Goal: Task Accomplishment & Management: Use online tool/utility

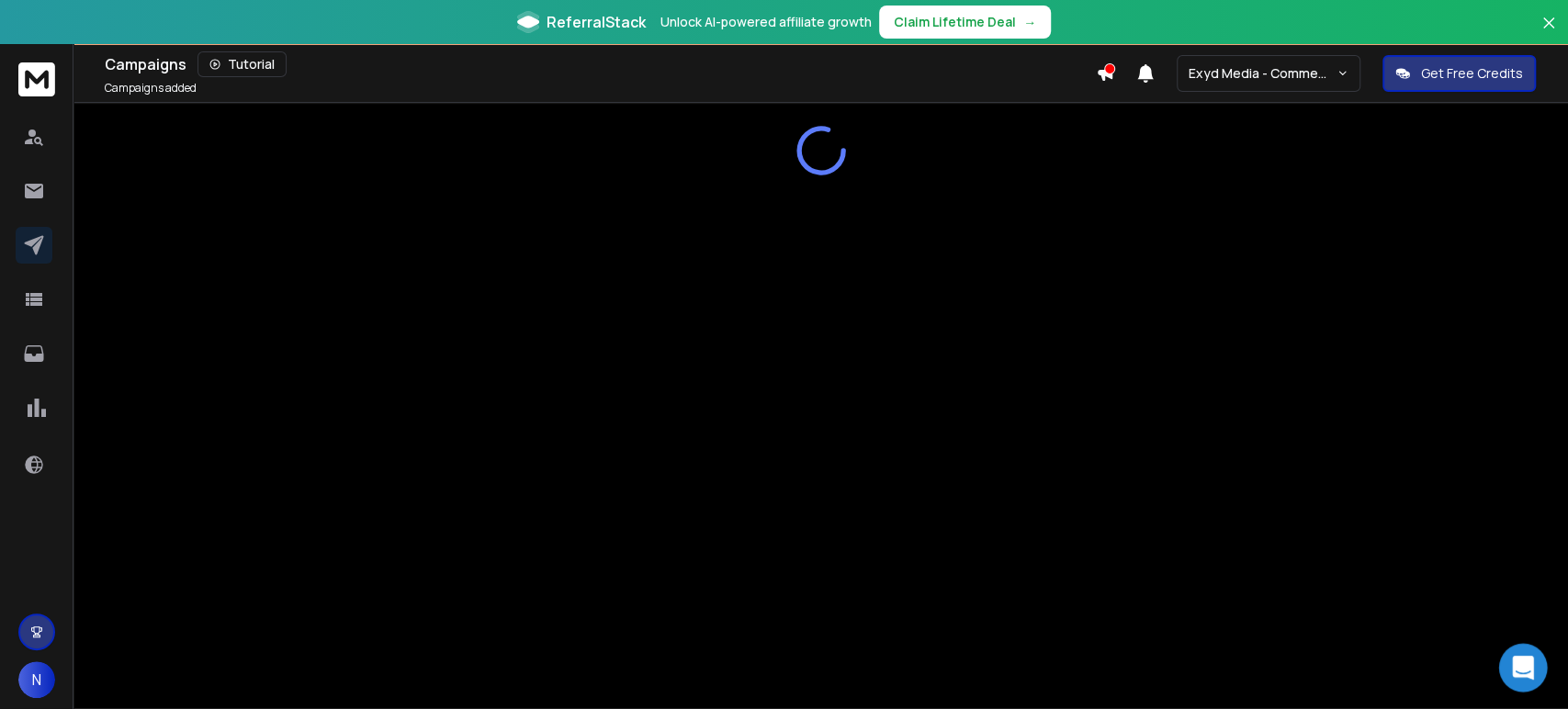
click at [1524, 676] on icon "Open Intercom Messenger" at bounding box center [1523, 668] width 24 height 24
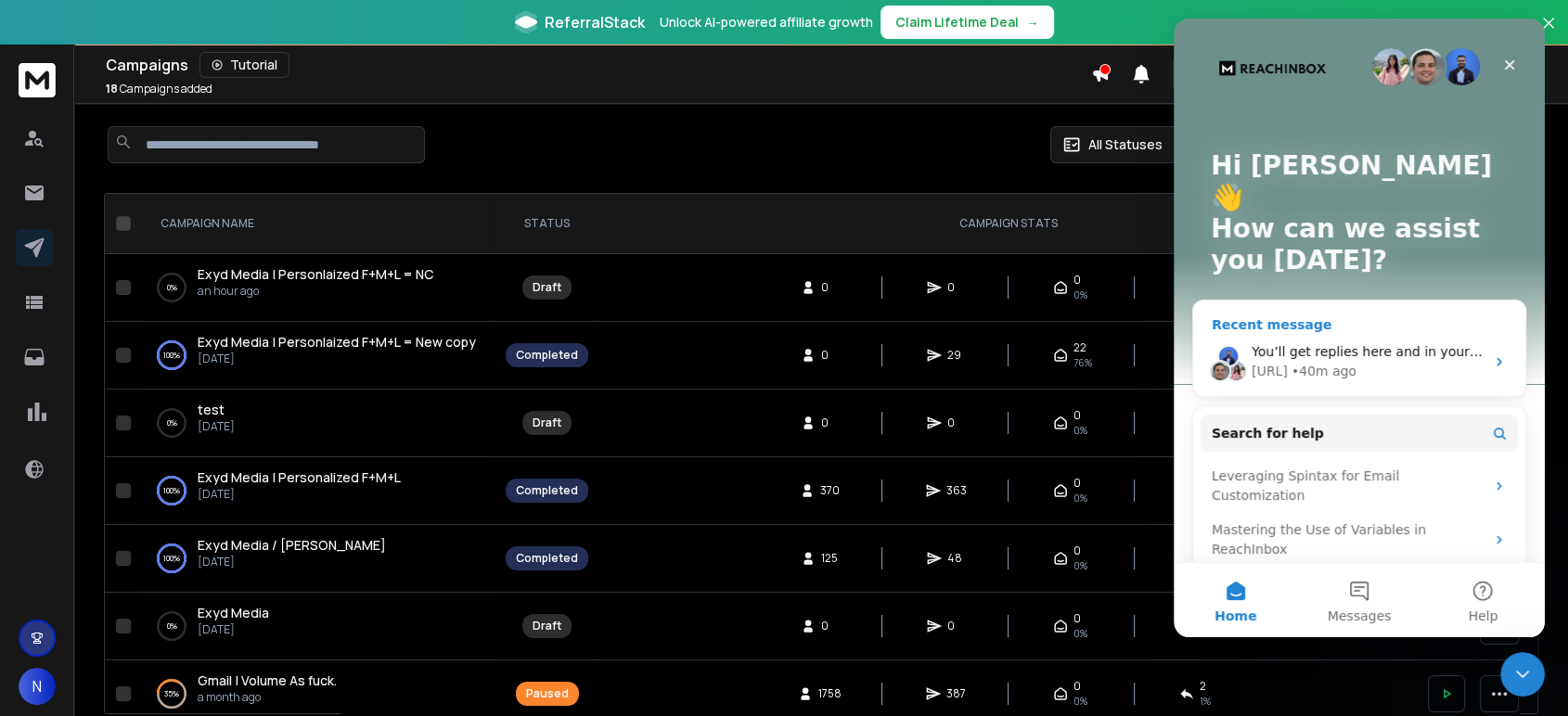
click at [1412, 362] on div "[URL] • 40m ago" at bounding box center [1368, 371] width 233 height 20
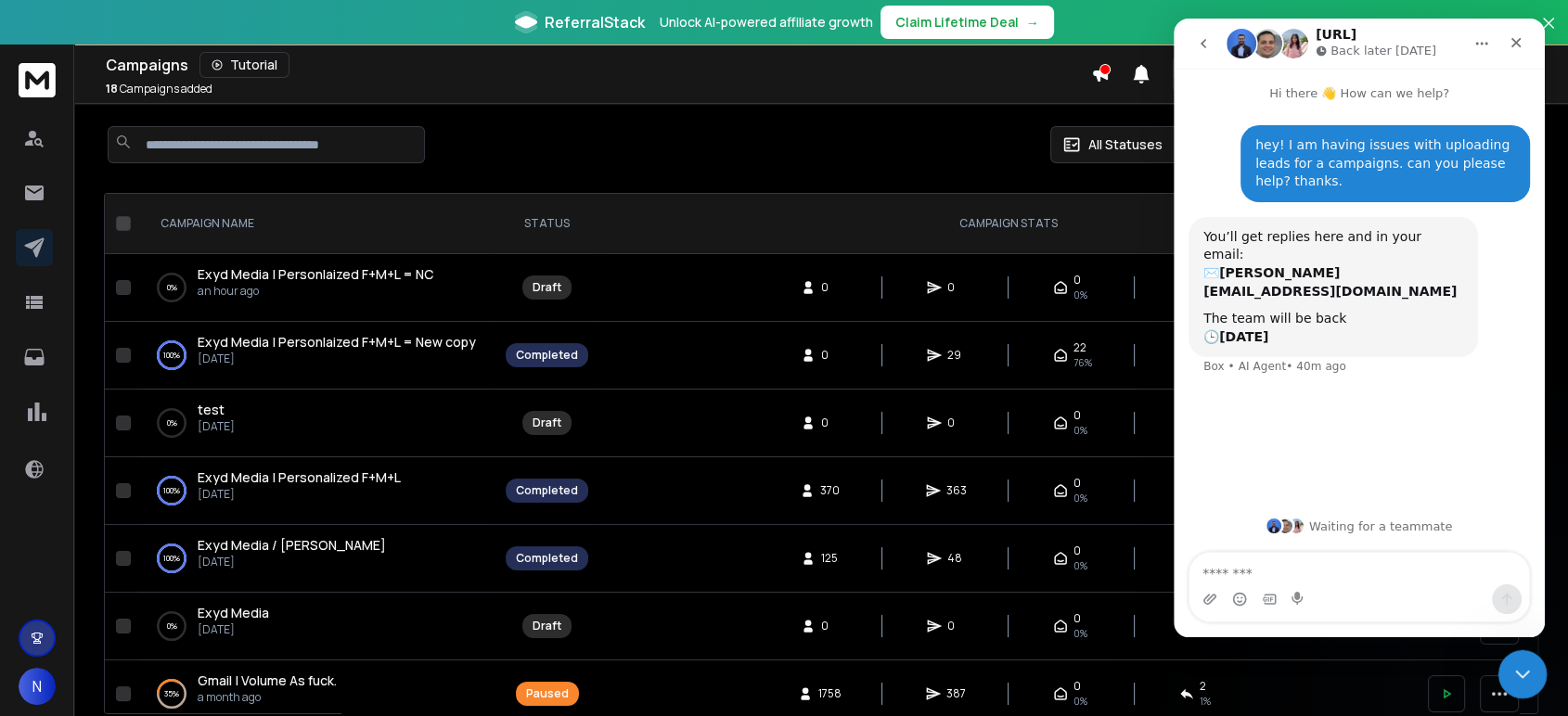
click at [1526, 650] on div "Close Intercom Messenger" at bounding box center [1520, 672] width 45 height 45
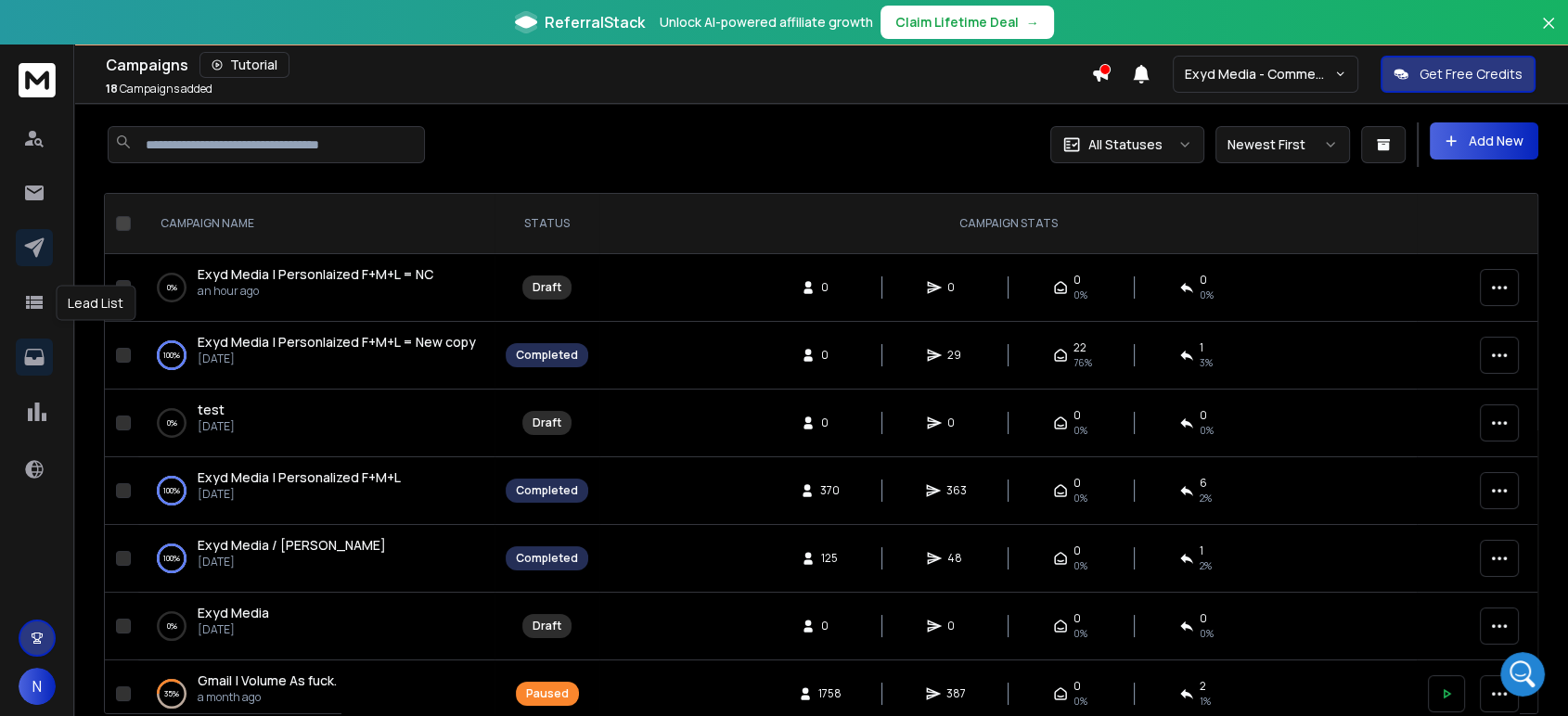
click at [37, 339] on link at bounding box center [34, 357] width 37 height 37
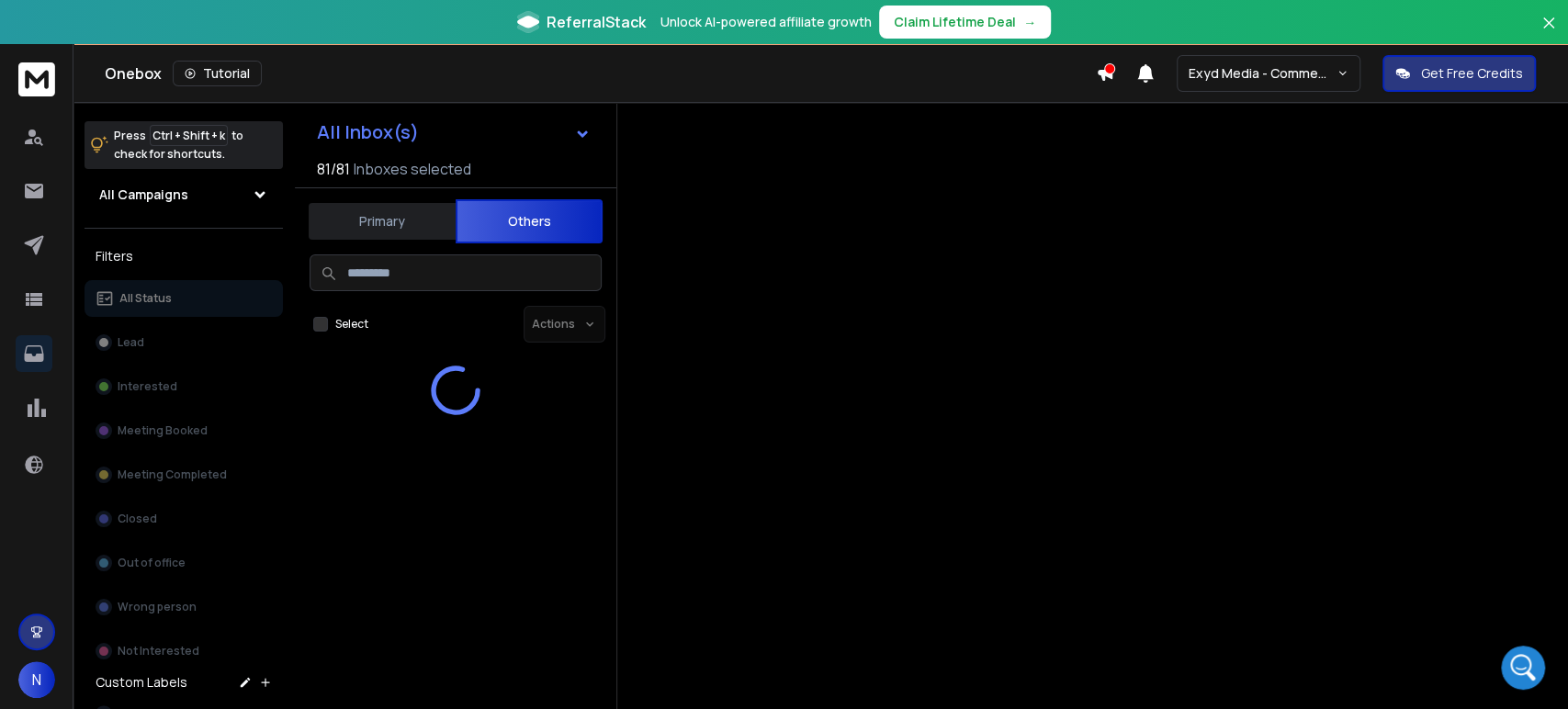
click at [473, 208] on button "Others" at bounding box center [529, 222] width 147 height 44
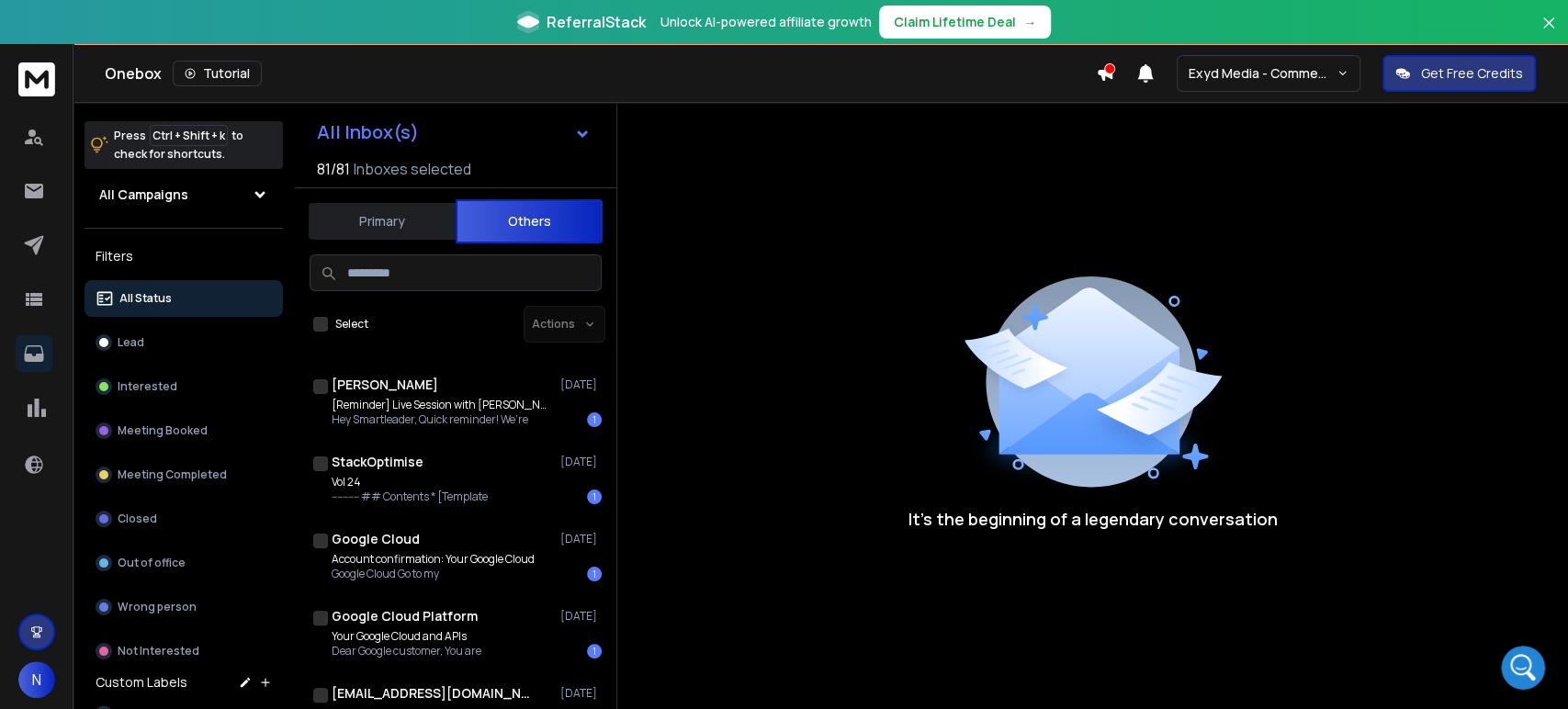
click at [432, 213] on button "Primary" at bounding box center [381, 222] width 147 height 41
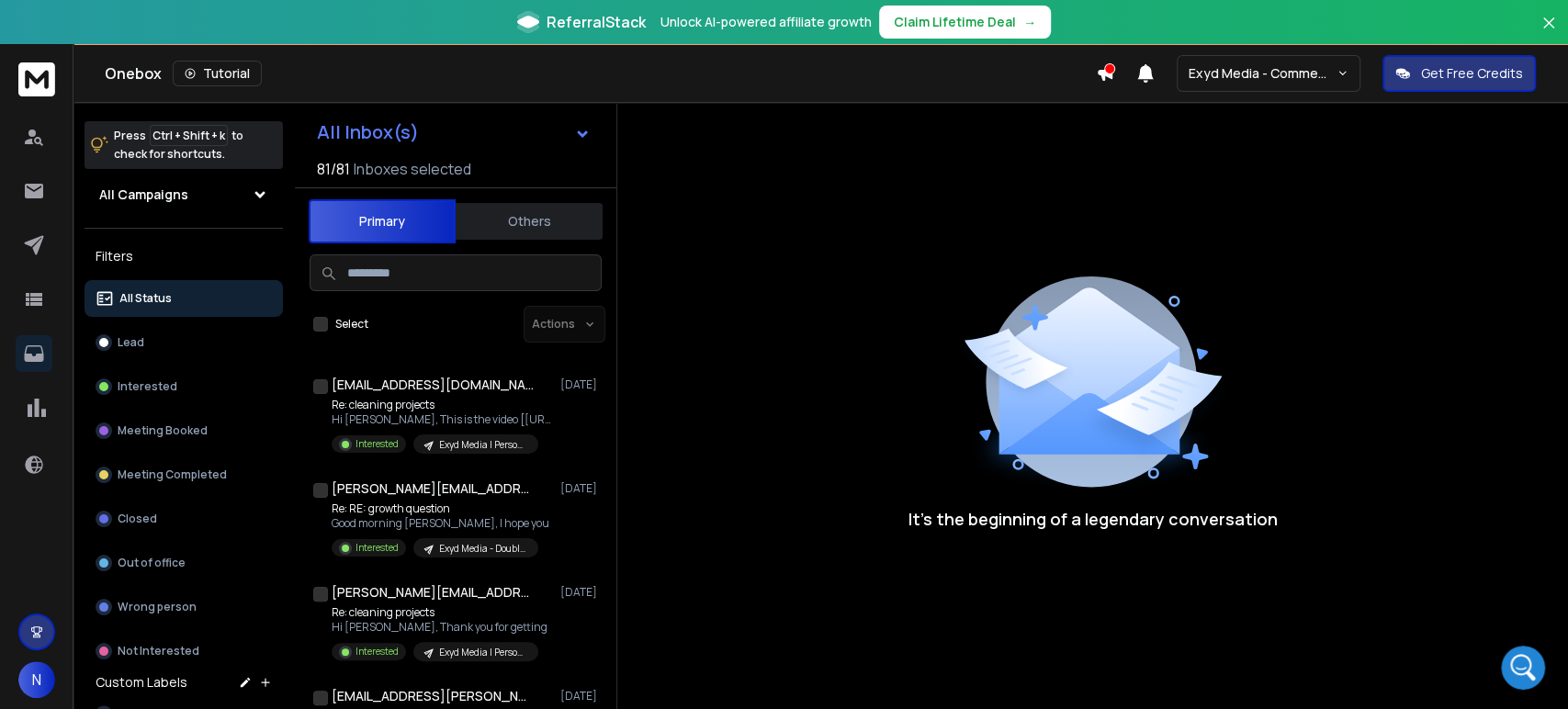
click at [1205, 39] on div "ReferralStack Unlock AI-powered affiliate growth Lifetime Deals available! Clai…" at bounding box center [784, 22] width 1568 height 44
